Goal: Communication & Community: Answer question/provide support

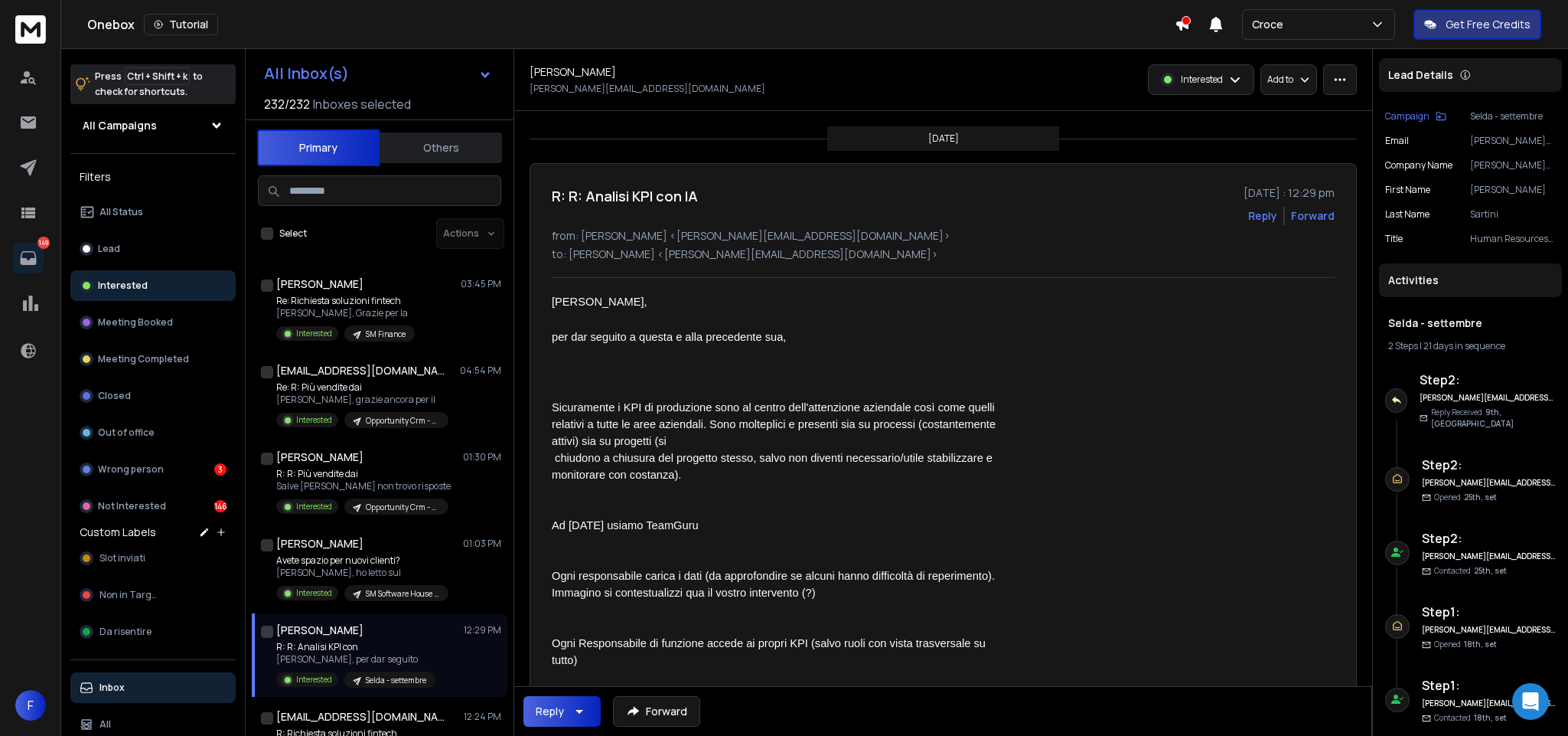
scroll to position [83, 0]
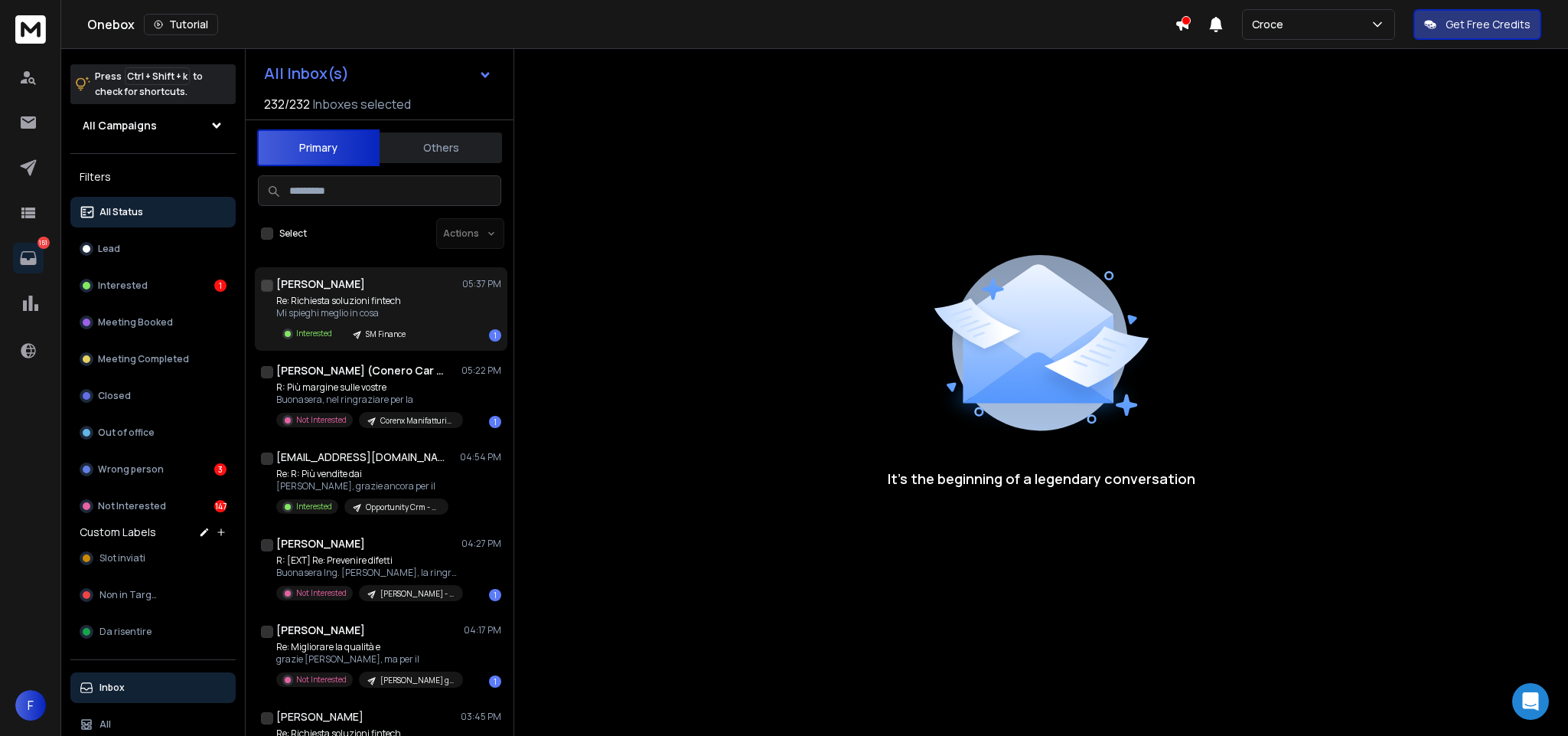
click at [462, 335] on div "Re: Richiesta soluzioni fintech Mi spieghi meglio in cosa Interested SM Finance…" at bounding box center [389, 318] width 225 height 46
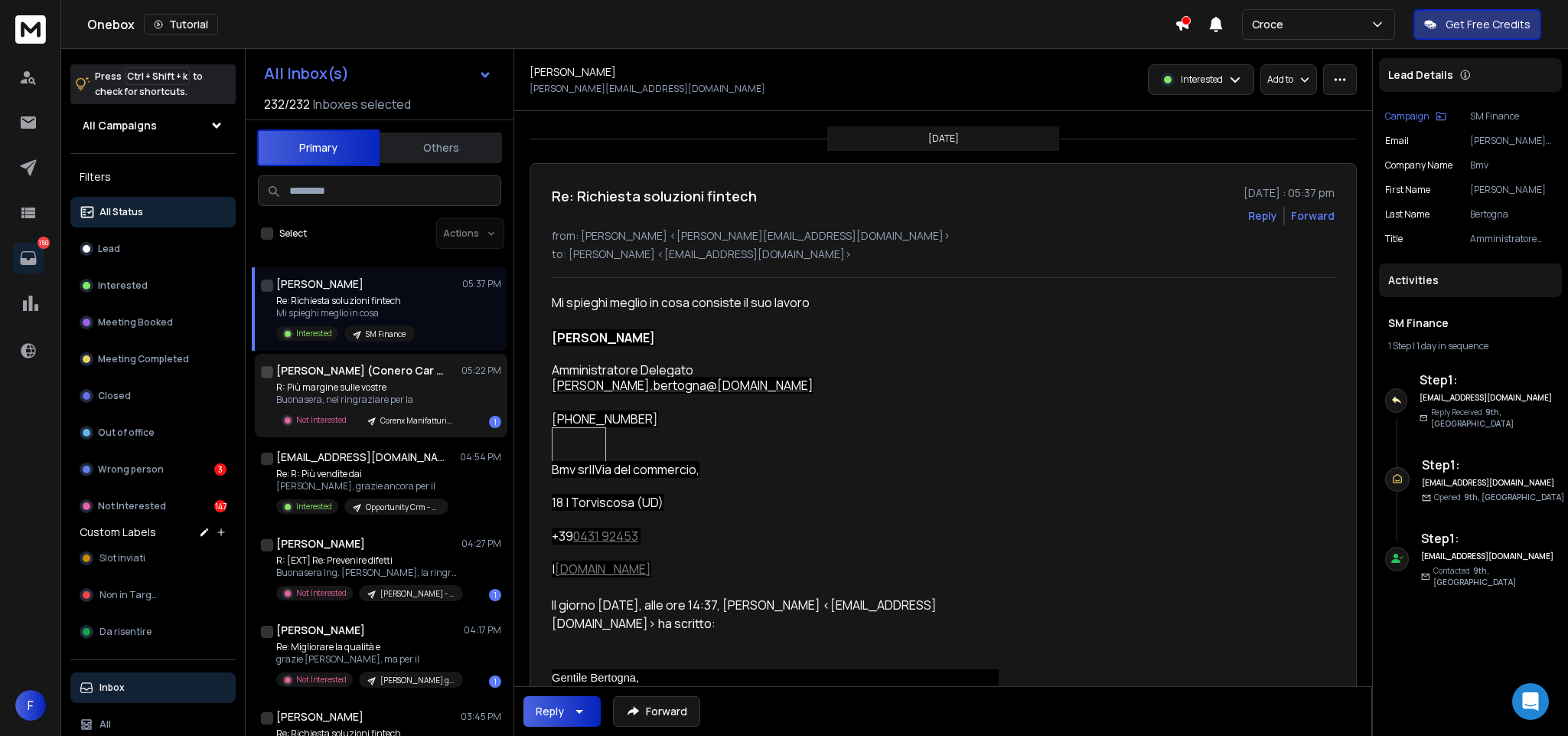
click at [463, 403] on div "R: Più margine sulle vostre Buonasera, nel ringraziare per la Not Interested Co…" at bounding box center [389, 404] width 225 height 46
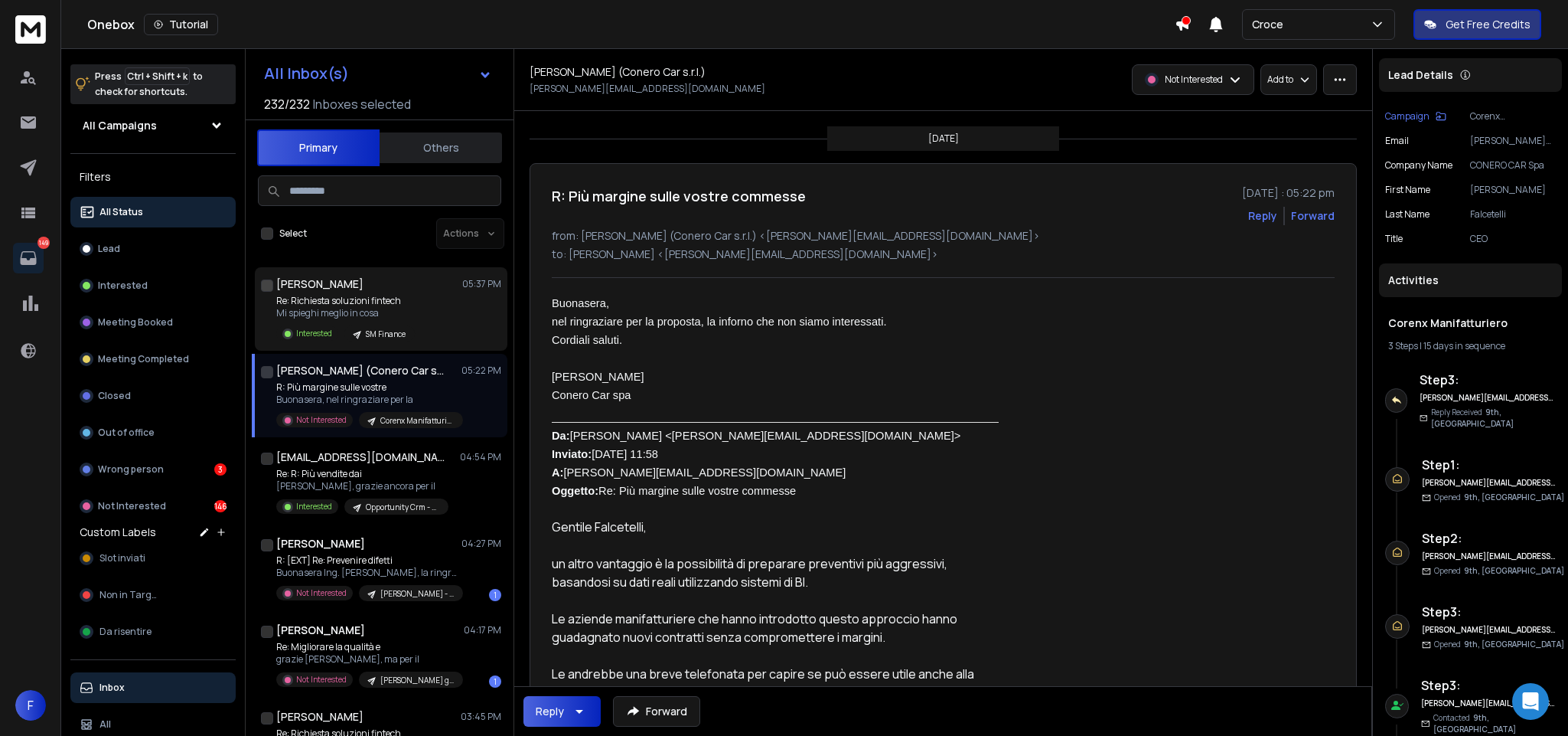
click at [435, 316] on div "Re: Richiesta soluzioni fintech Mi spieghi meglio in cosa Interested SM Finance" at bounding box center [389, 318] width 225 height 46
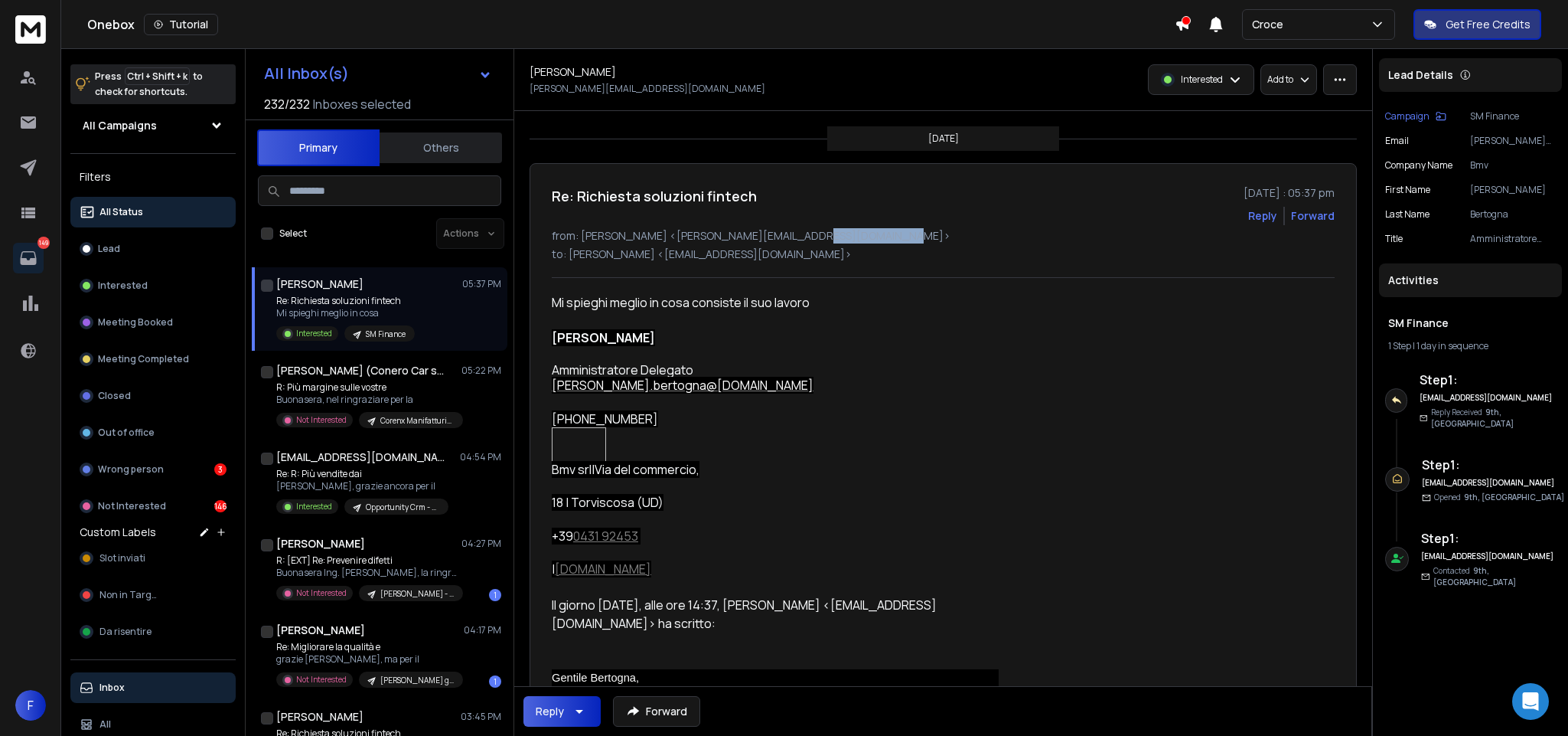
drag, startPoint x: 788, startPoint y: 237, endPoint x: 861, endPoint y: 233, distance: 73.1
click at [861, 233] on p "from: [PERSON_NAME] <[PERSON_NAME][EMAIL_ADDRESS][DOMAIN_NAME]>" at bounding box center [943, 235] width 783 height 15
copy p "[DOMAIN_NAME]"
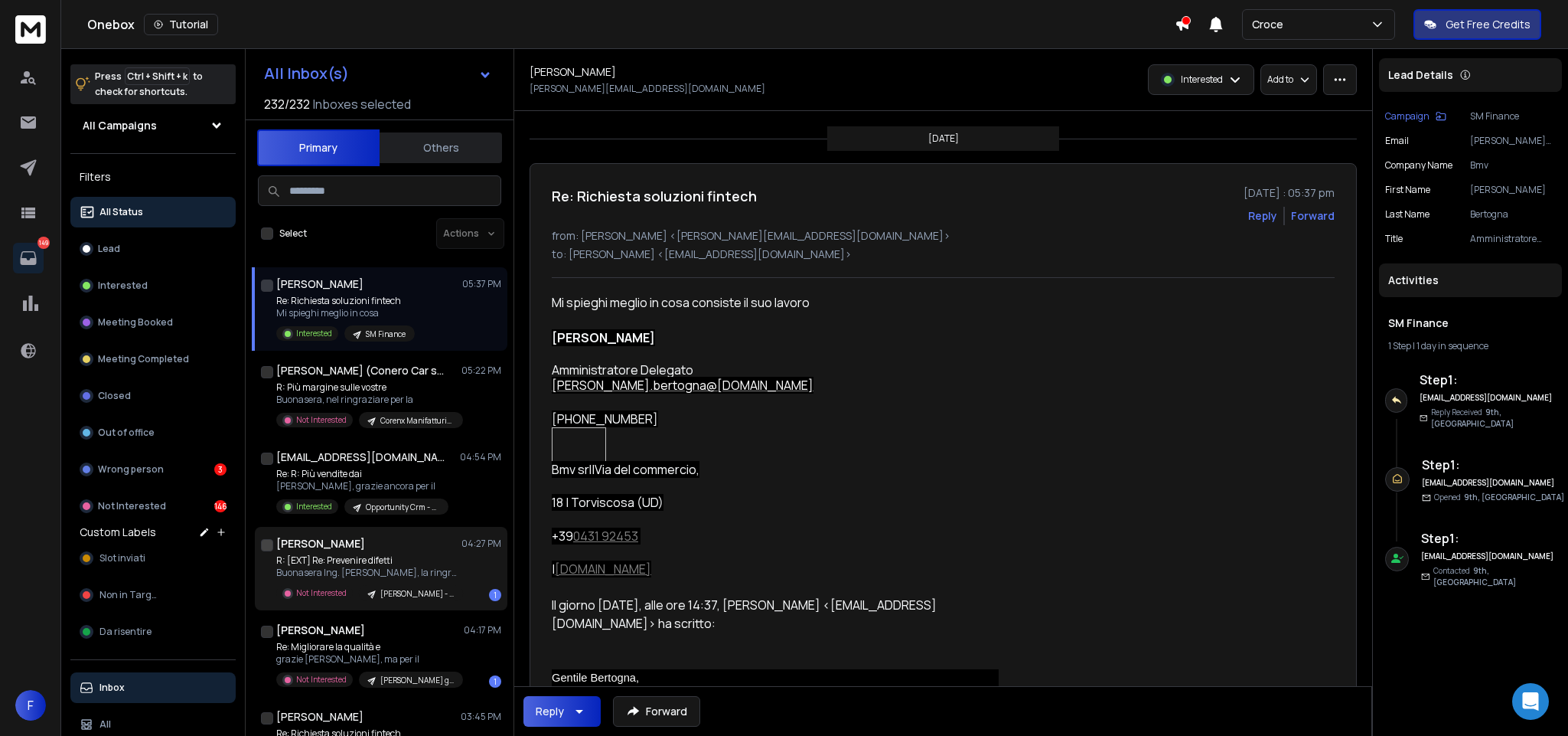
click at [405, 567] on p "Buonasera Ing. [PERSON_NAME], la ringrazio" at bounding box center [367, 573] width 183 height 13
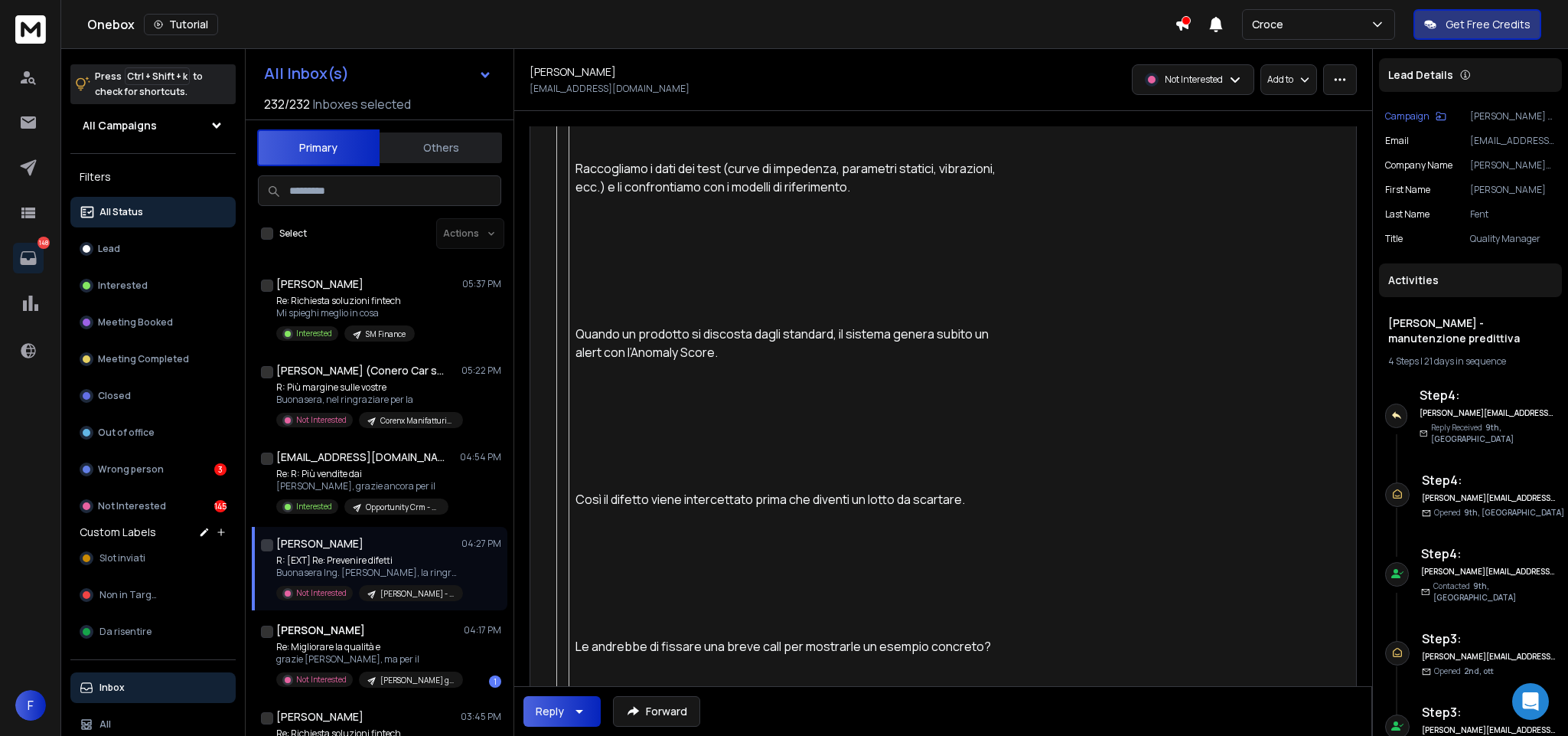
scroll to position [4457, 0]
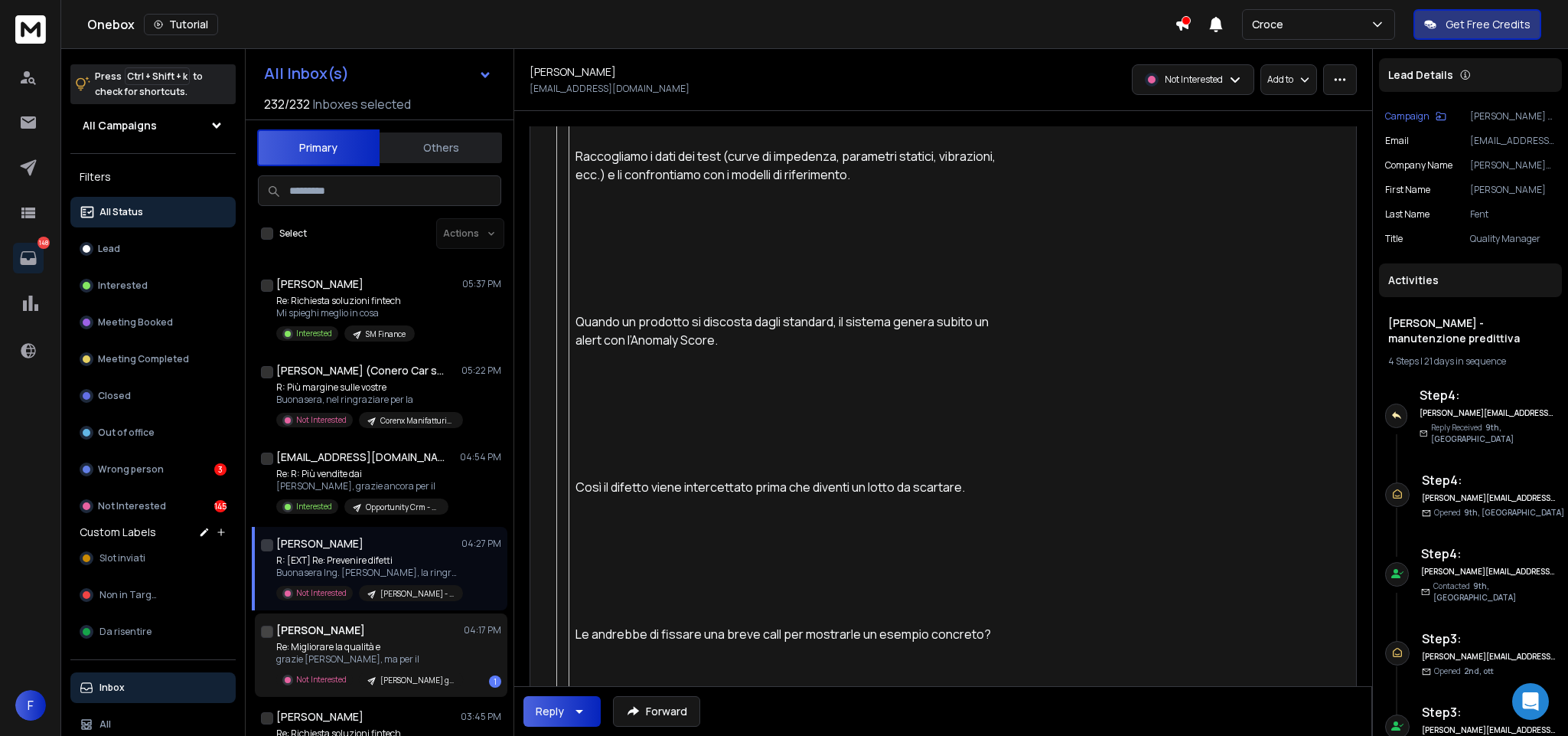
click at [452, 658] on p "grazie [PERSON_NAME], ma per il" at bounding box center [367, 660] width 183 height 13
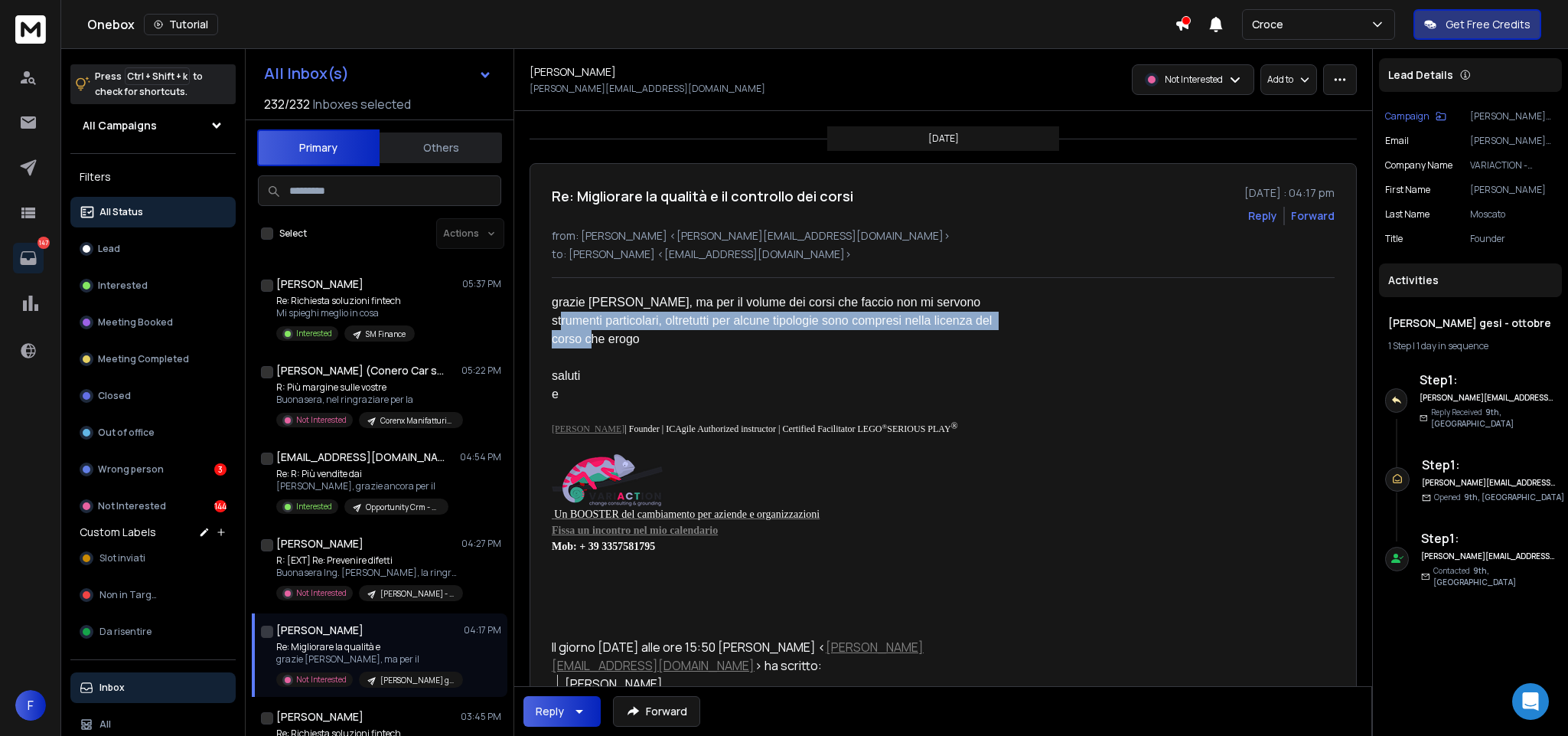
drag, startPoint x: 618, startPoint y: 323, endPoint x: 780, endPoint y: 338, distance: 162.7
click at [780, 338] on div "grazie [PERSON_NAME], ma per il volume dei corsi che faccio non mi servono stru…" at bounding box center [775, 321] width 447 height 55
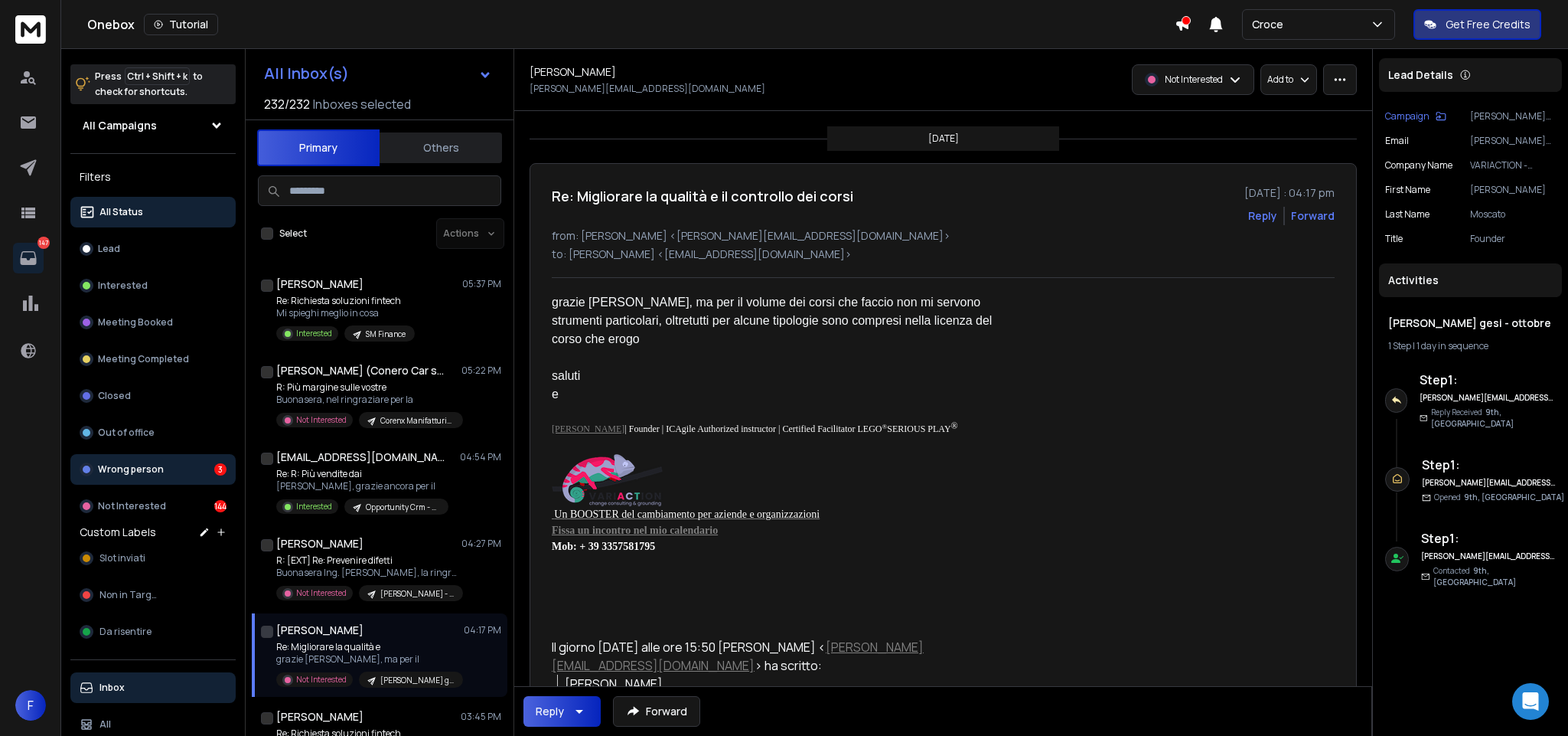
click at [86, 458] on button "Wrong person 3" at bounding box center [153, 469] width 165 height 31
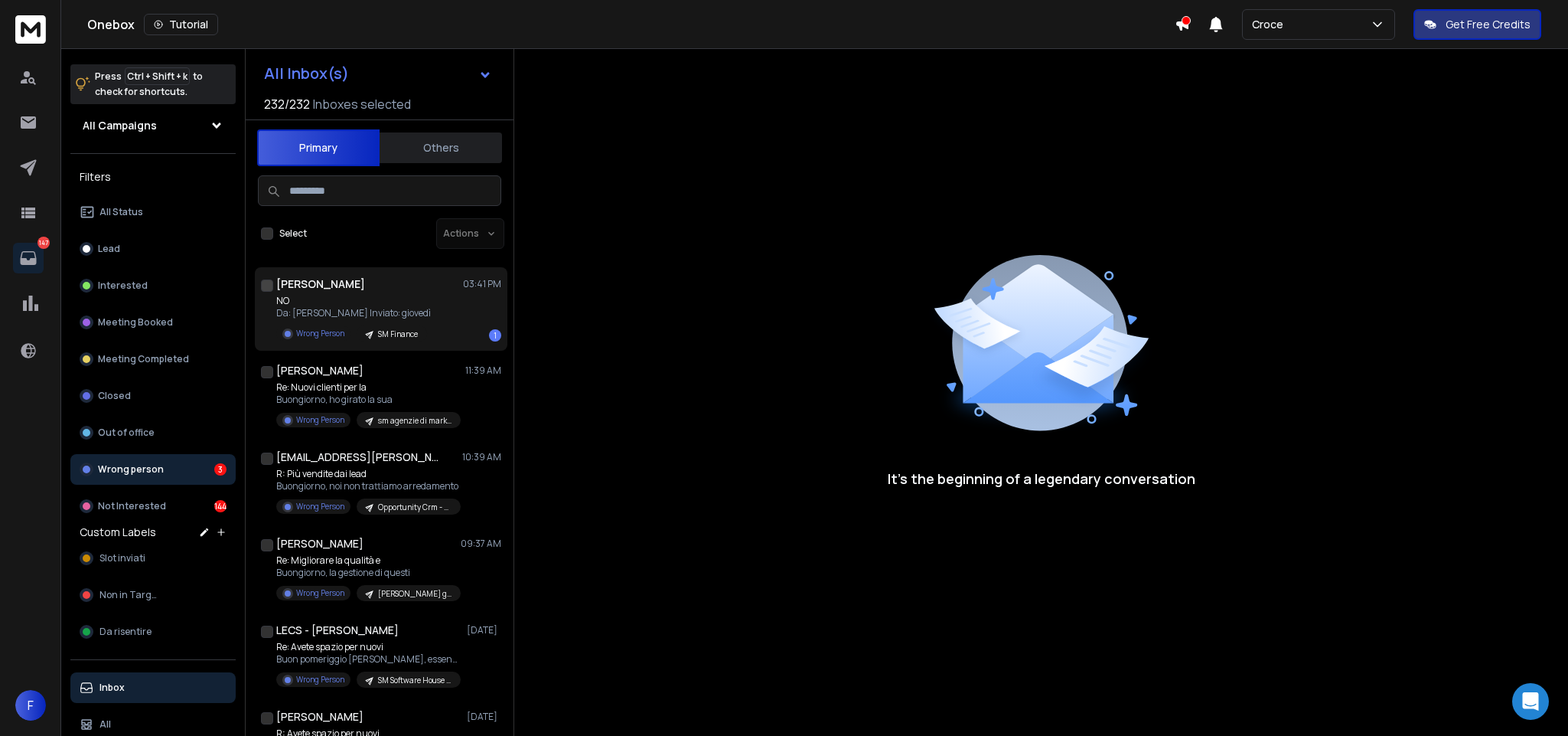
click at [405, 316] on p "Da: [PERSON_NAME] Inviato: giovedì" at bounding box center [353, 313] width 154 height 13
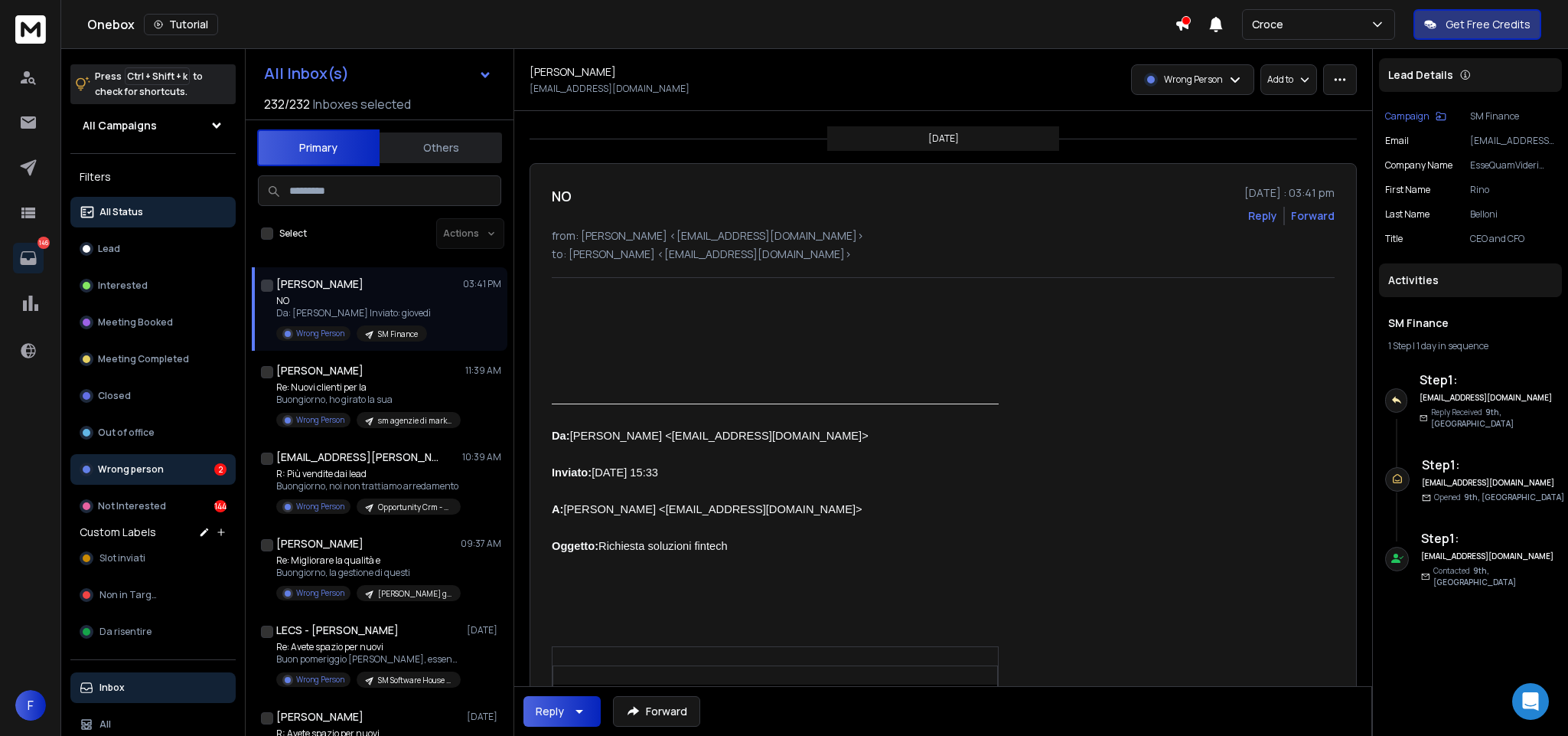
click at [160, 207] on button "All Status" at bounding box center [153, 212] width 165 height 31
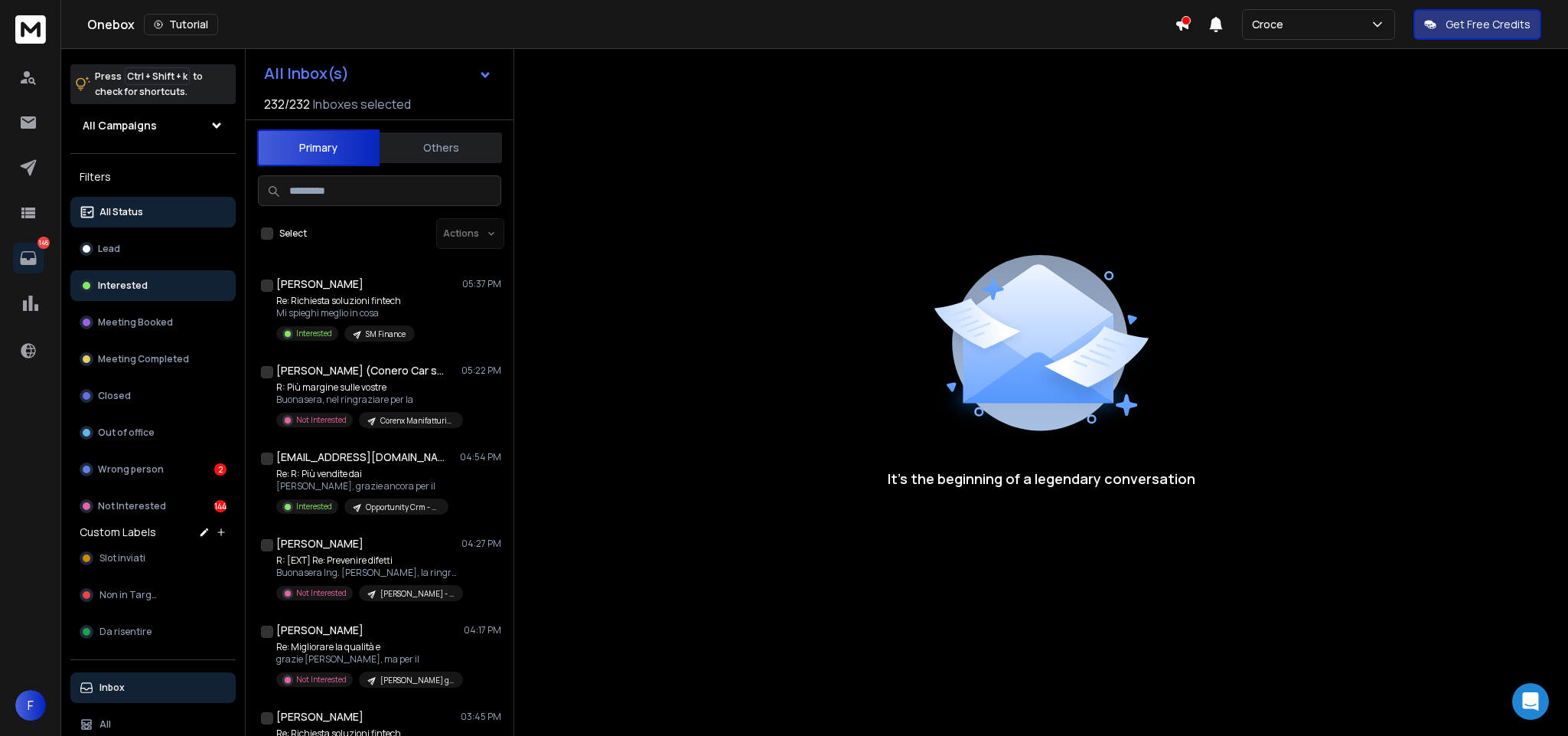
click at [189, 285] on button "Interested" at bounding box center [153, 285] width 165 height 31
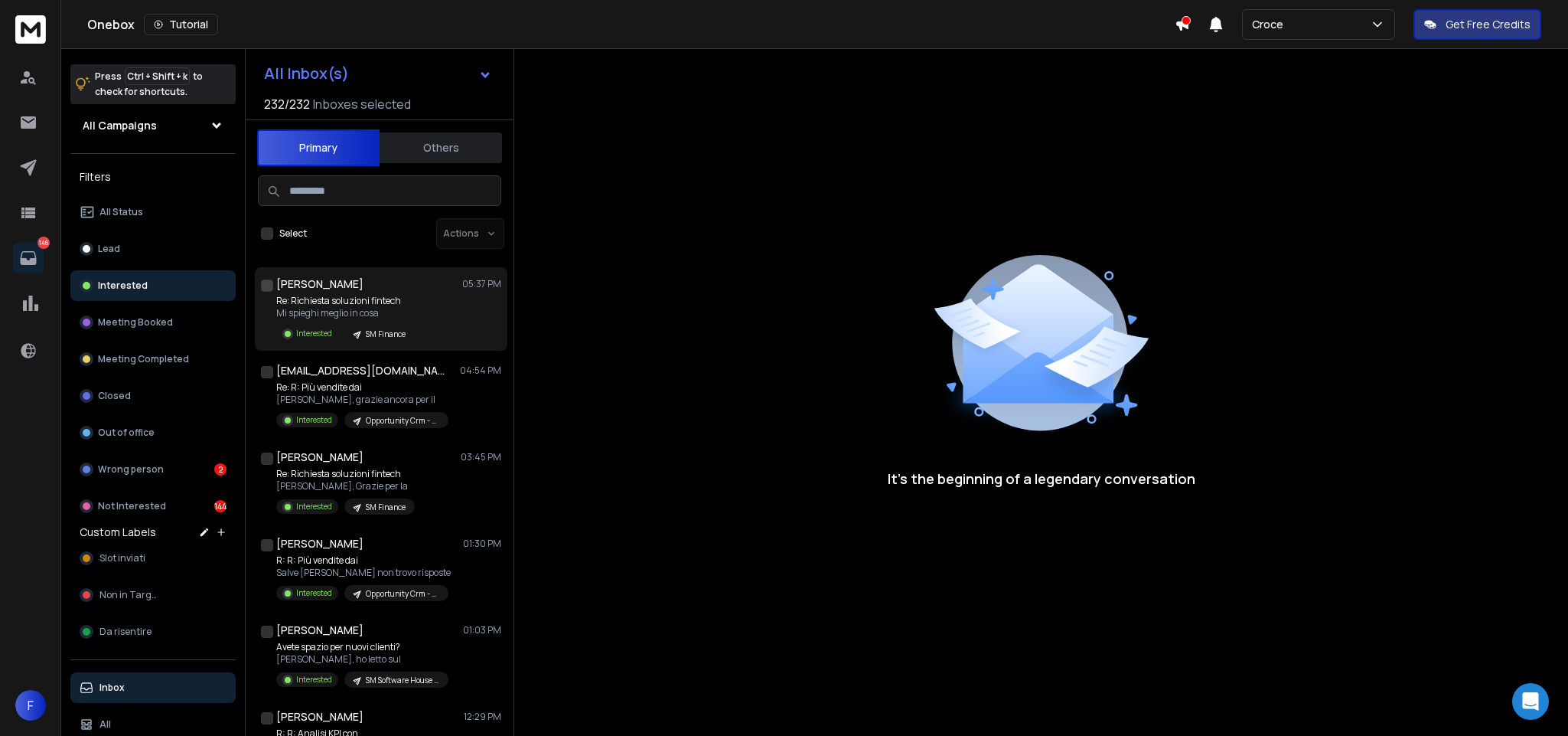
click at [374, 307] on p "Mi spieghi meglio in cosa" at bounding box center [345, 313] width 138 height 13
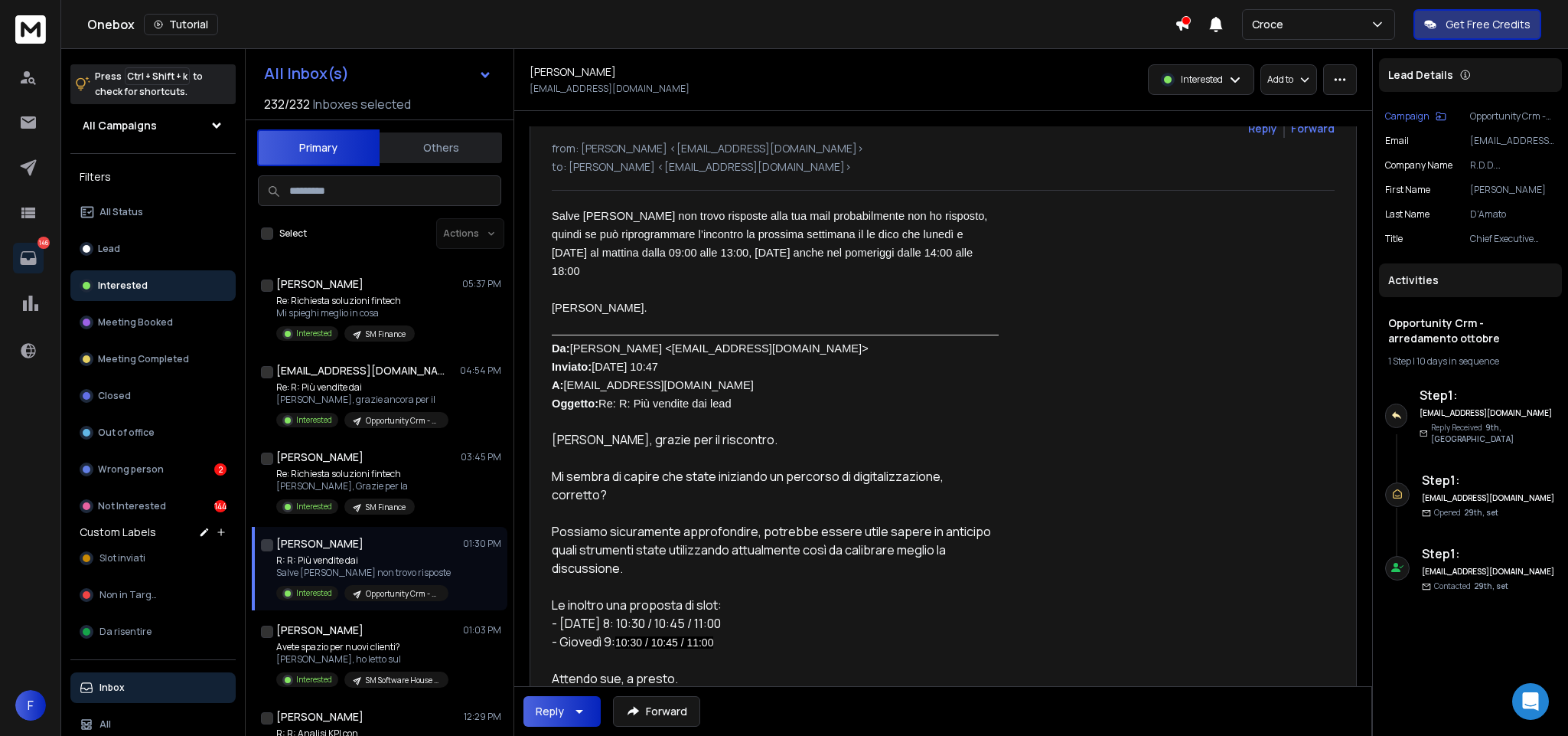
scroll to position [0, 0]
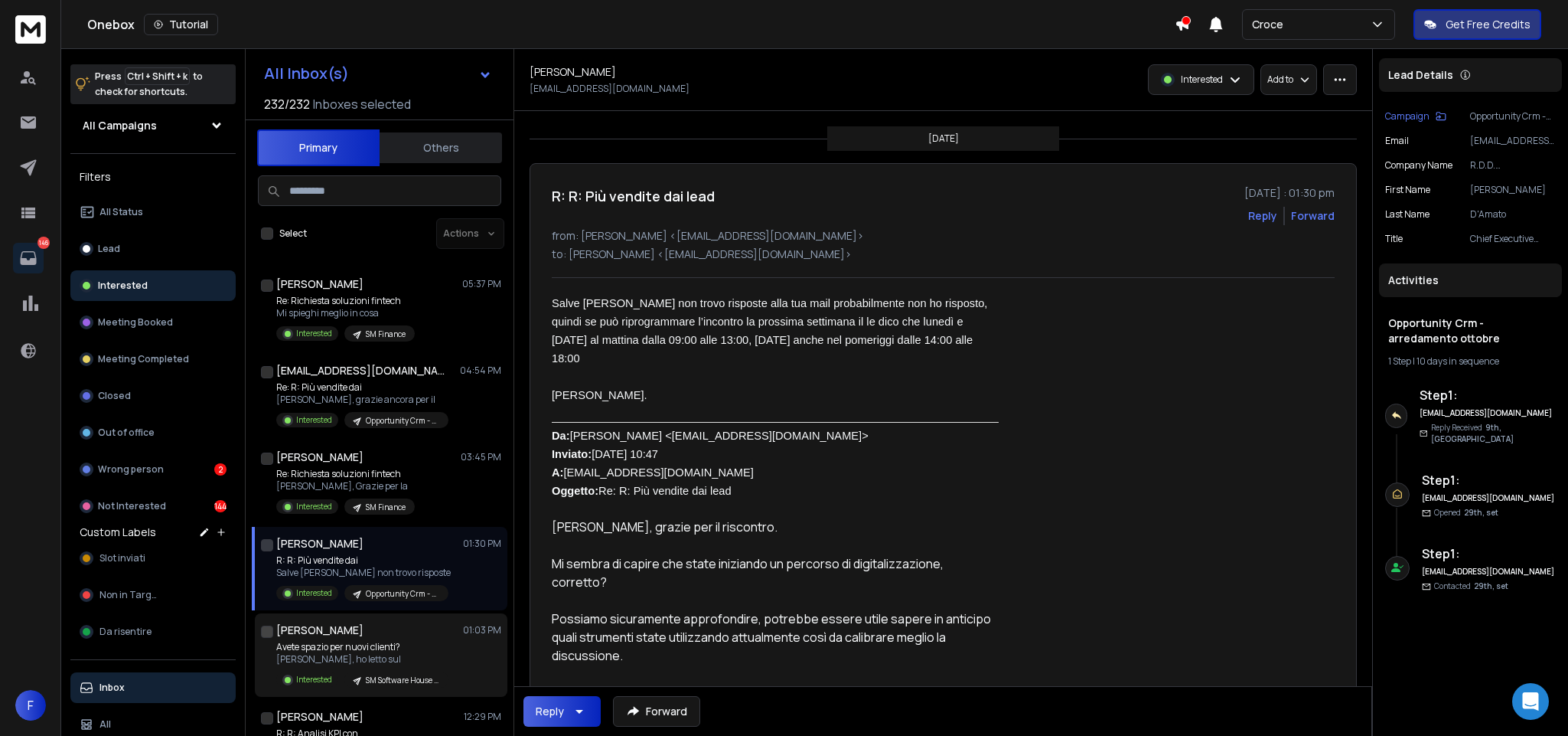
click at [345, 653] on p "[PERSON_NAME], ho letto sul" at bounding box center [362, 660] width 172 height 13
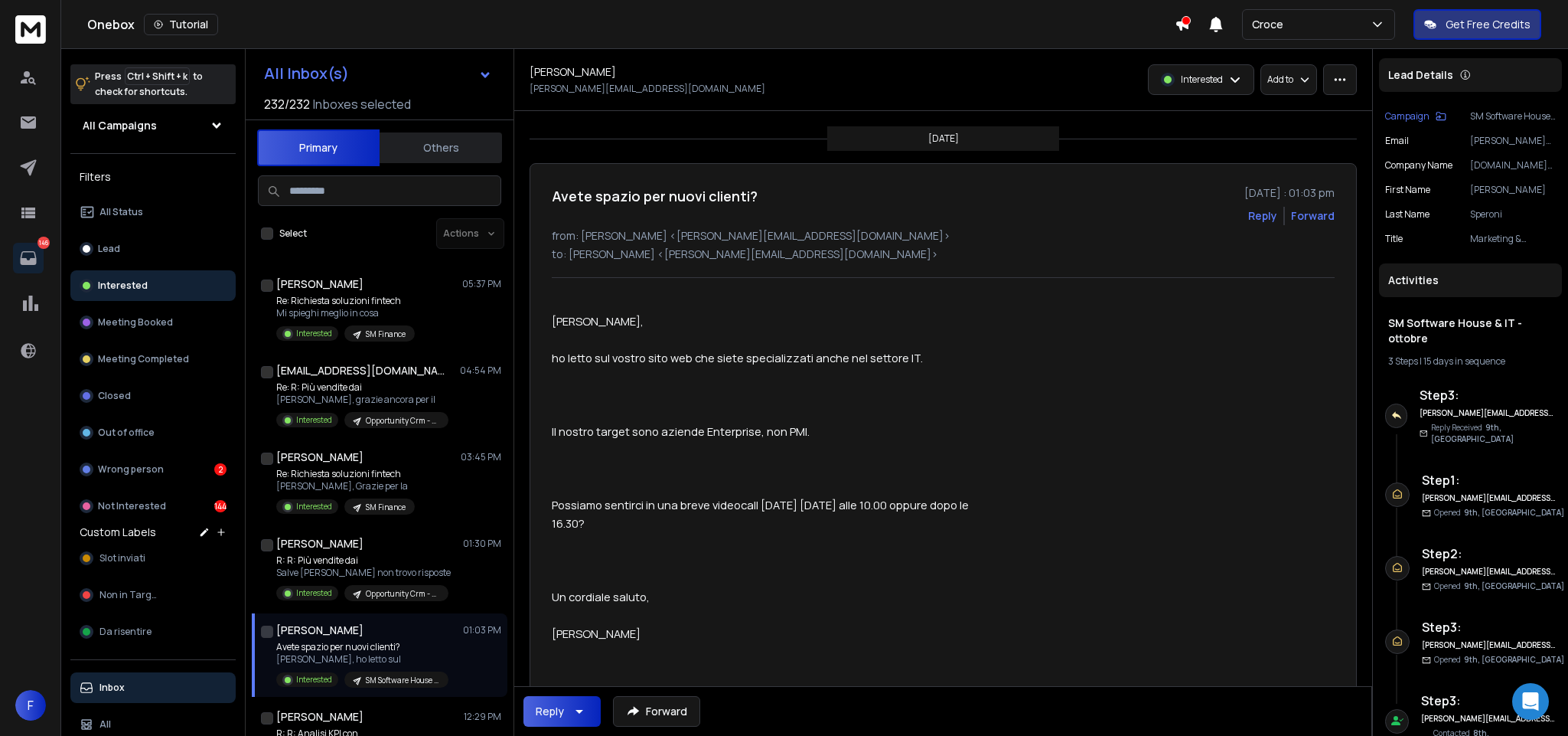
click at [567, 708] on div "Reply" at bounding box center [562, 711] width 53 height 18
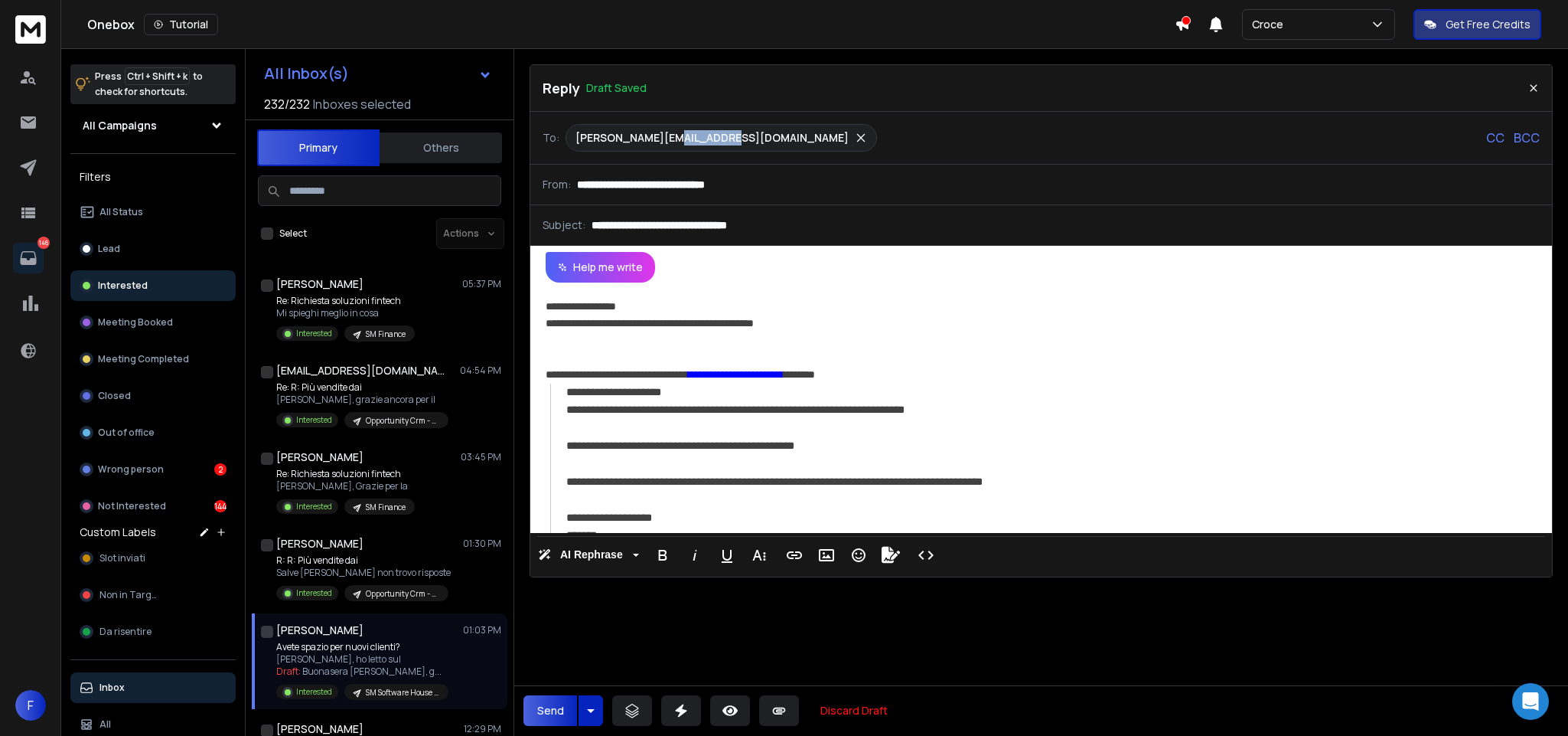
drag, startPoint x: 663, startPoint y: 139, endPoint x: 710, endPoint y: 140, distance: 47.0
click at [710, 140] on div "[PERSON_NAME][EMAIL_ADDRESS][DOMAIN_NAME]" at bounding box center [721, 138] width 312 height 28
copy p "[DOMAIN_NAME]"
click at [803, 318] on div "**********" at bounding box center [1030, 323] width 968 height 17
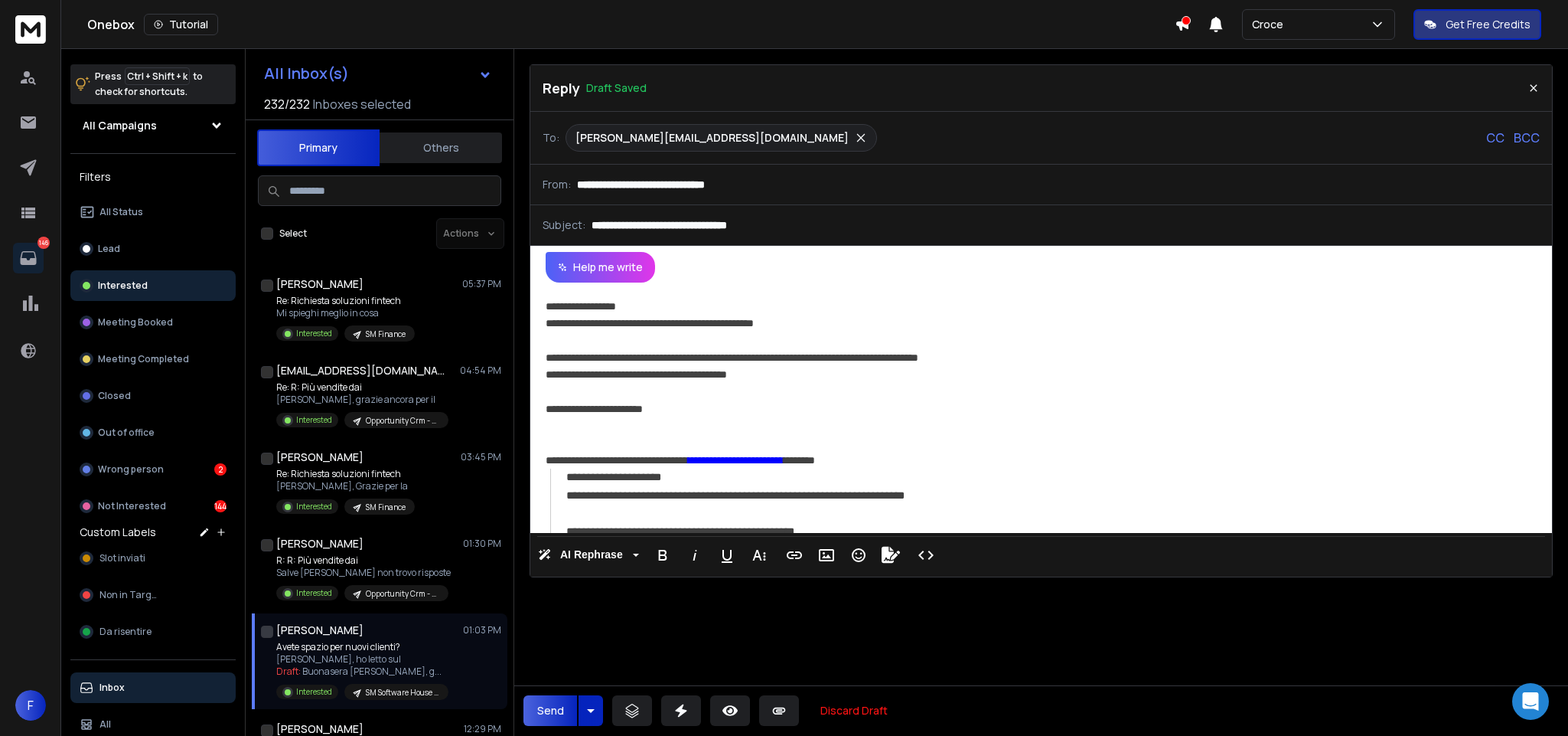
click at [633, 411] on div "**********" at bounding box center [1030, 409] width 968 height 17
click at [627, 409] on div "**********" at bounding box center [1030, 409] width 968 height 17
click at [677, 405] on div "**********" at bounding box center [1030, 409] width 968 height 17
click at [647, 442] on div at bounding box center [1042, 443] width 991 height 17
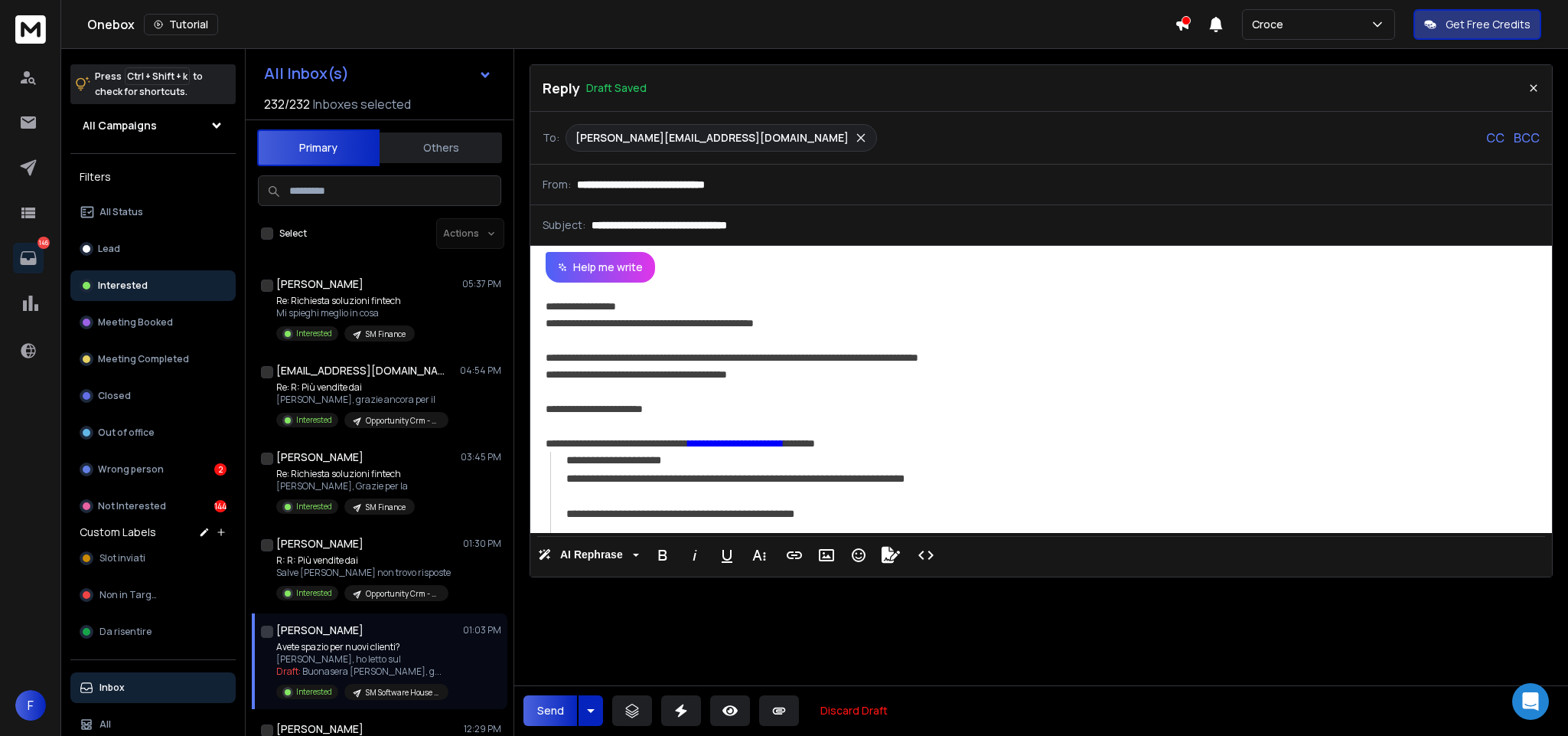
click at [552, 708] on button "Send" at bounding box center [550, 710] width 53 height 31
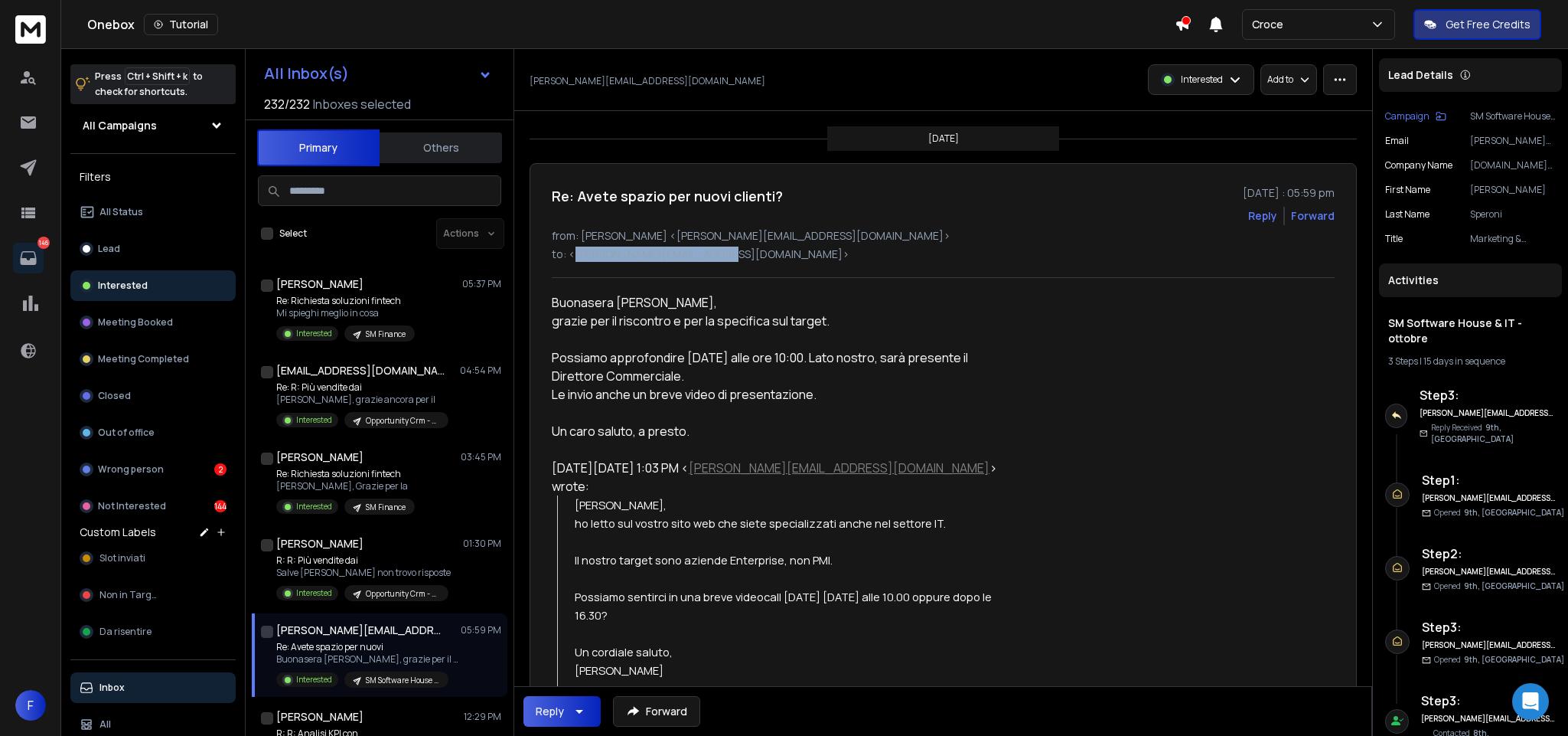
drag, startPoint x: 572, startPoint y: 256, endPoint x: 706, endPoint y: 255, distance: 134.0
click at [706, 255] on p "to: <[PERSON_NAME][EMAIL_ADDRESS][DOMAIN_NAME]>" at bounding box center [943, 253] width 783 height 15
copy p "[PERSON_NAME][EMAIL_ADDRESS][DOMAIN_NAME]"
